Goal: Find contact information: Find contact information

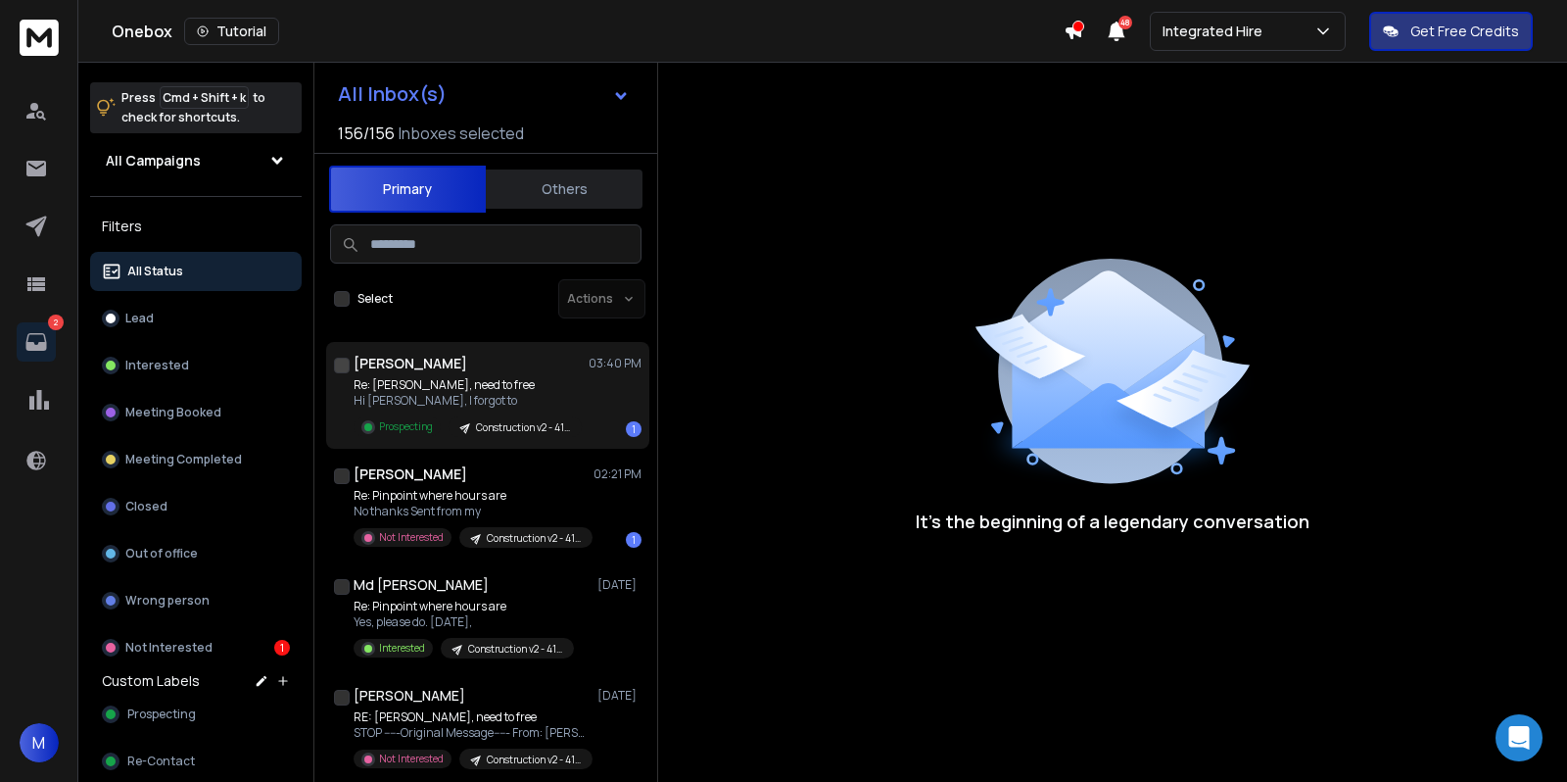
click at [501, 397] on p "Hi [PERSON_NAME], I forgot to" at bounding box center [468, 401] width 228 height 16
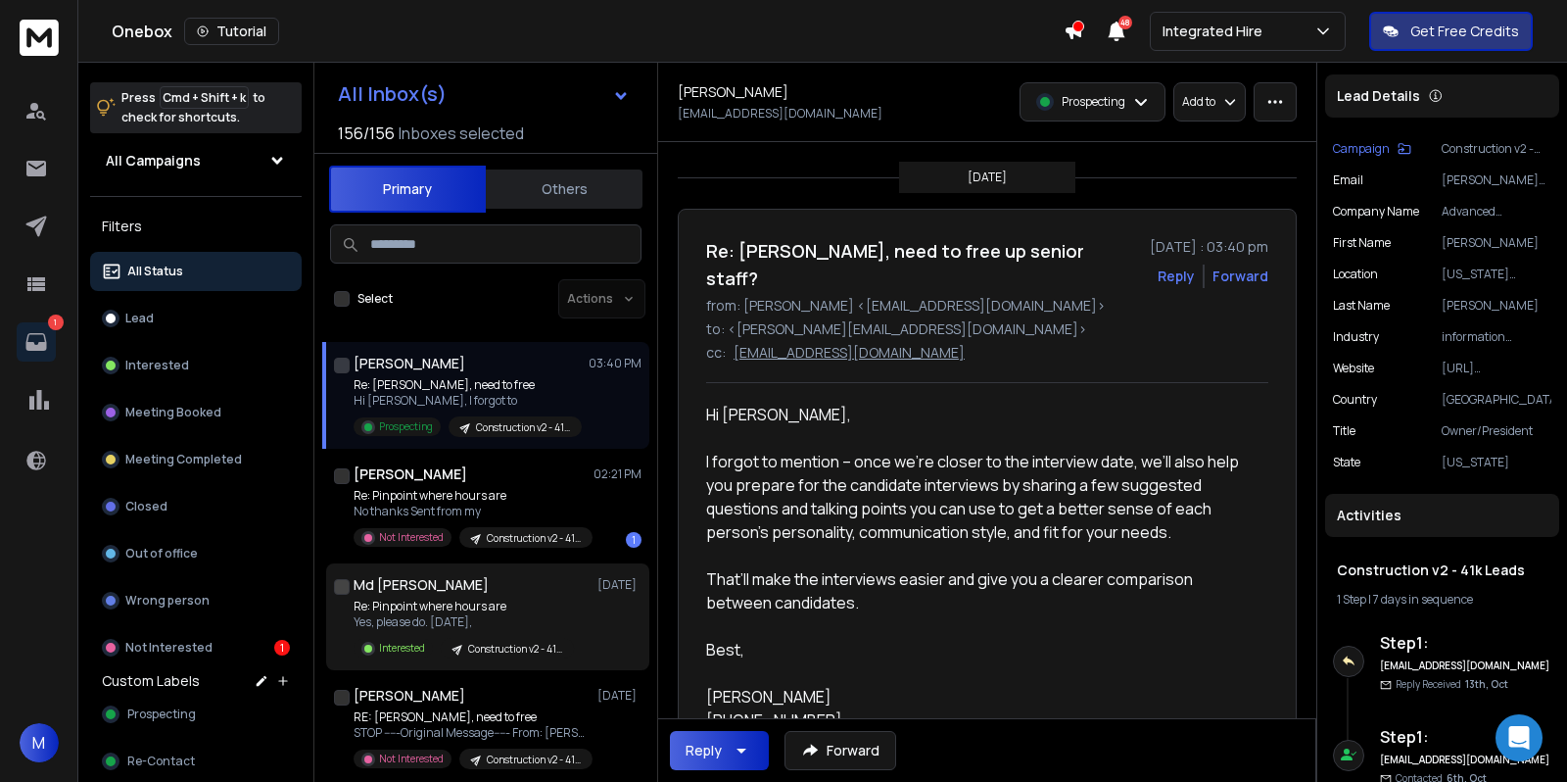
click at [500, 606] on p "Re: Pinpoint where hours are" at bounding box center [464, 606] width 220 height 16
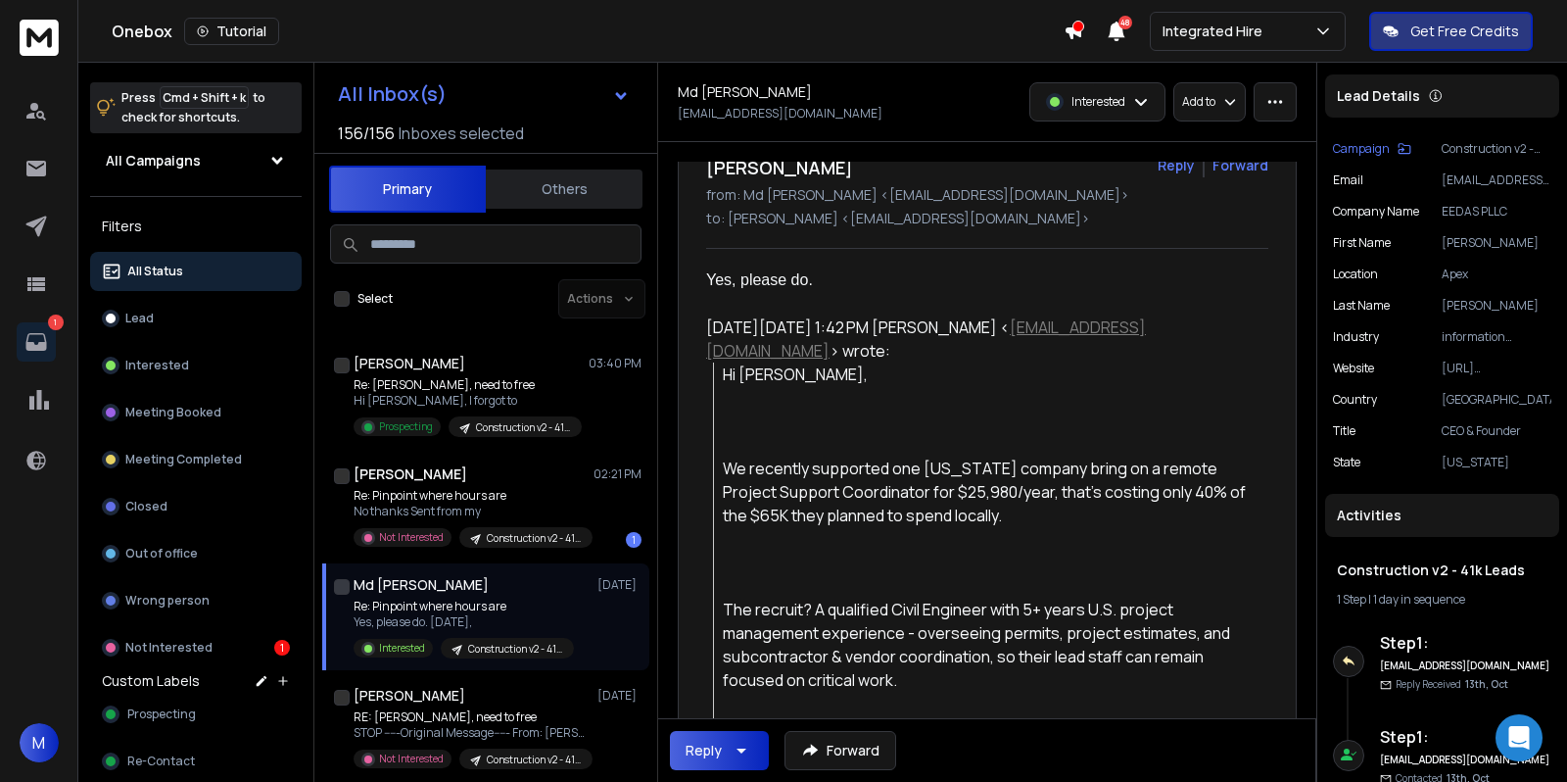
scroll to position [112, 0]
drag, startPoint x: 934, startPoint y: 673, endPoint x: 899, endPoint y: 437, distance: 238.6
click at [899, 437] on blockquote "Hi [PERSON_NAME], We recently supported one [US_STATE] company bring on a remot…" at bounding box center [983, 760] width 540 height 799
drag, startPoint x: 1072, startPoint y: 190, endPoint x: 968, endPoint y: 191, distance: 104.8
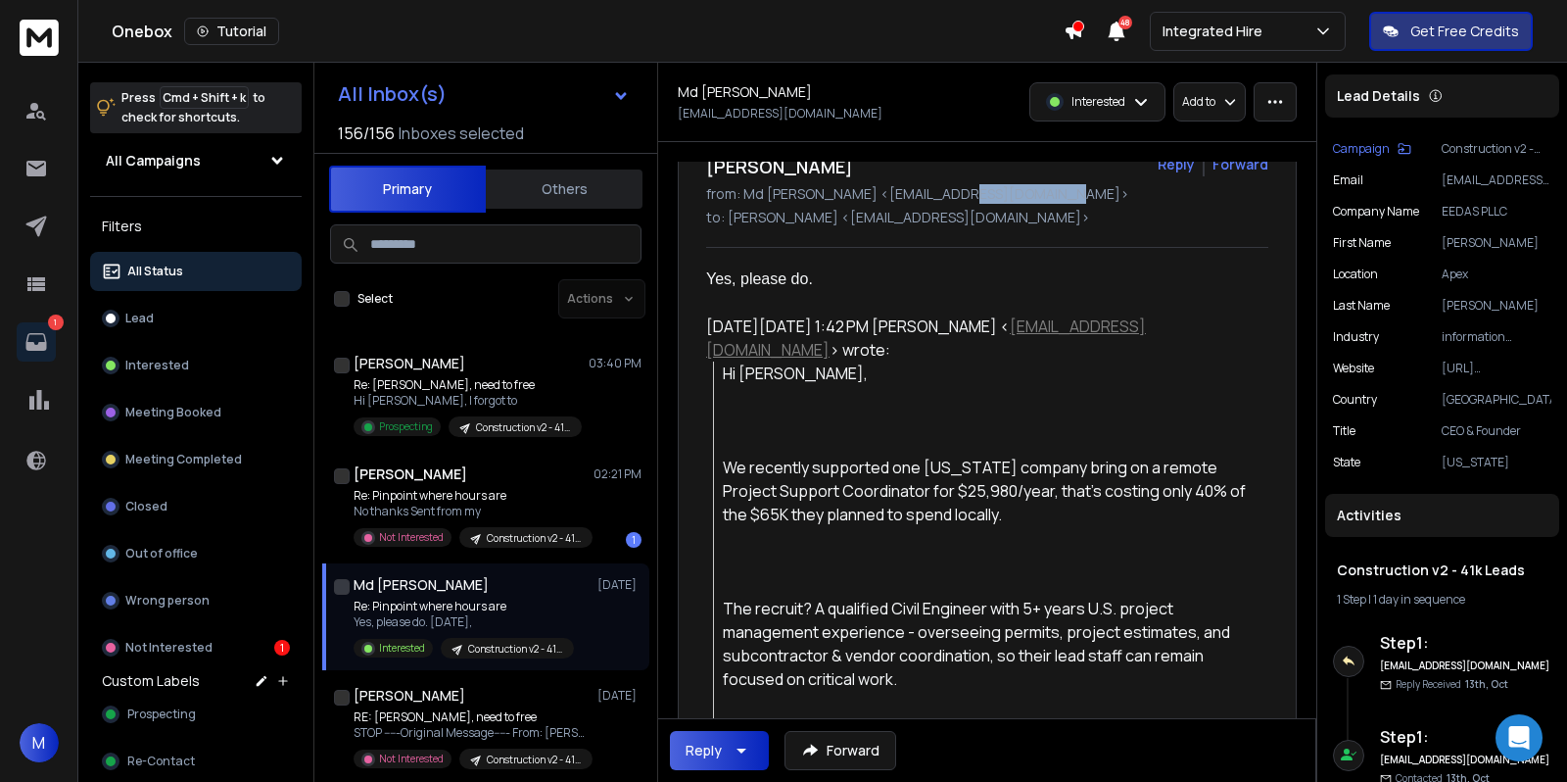
click at [968, 191] on p "from: [PERSON_NAME] <[EMAIL_ADDRESS][DOMAIN_NAME]>" at bounding box center [987, 194] width 562 height 20
copy p "[DOMAIN_NAME]"
